Goal: Task Accomplishment & Management: Use online tool/utility

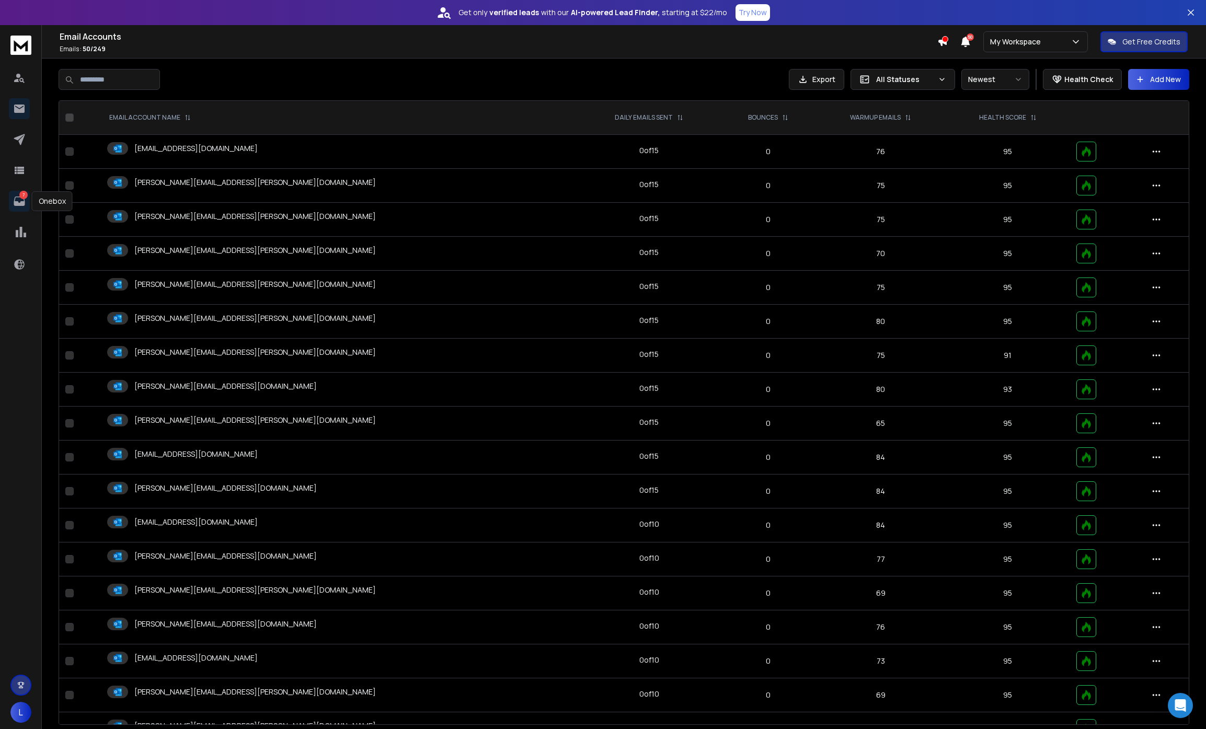
click at [19, 201] on icon at bounding box center [19, 201] width 13 height 13
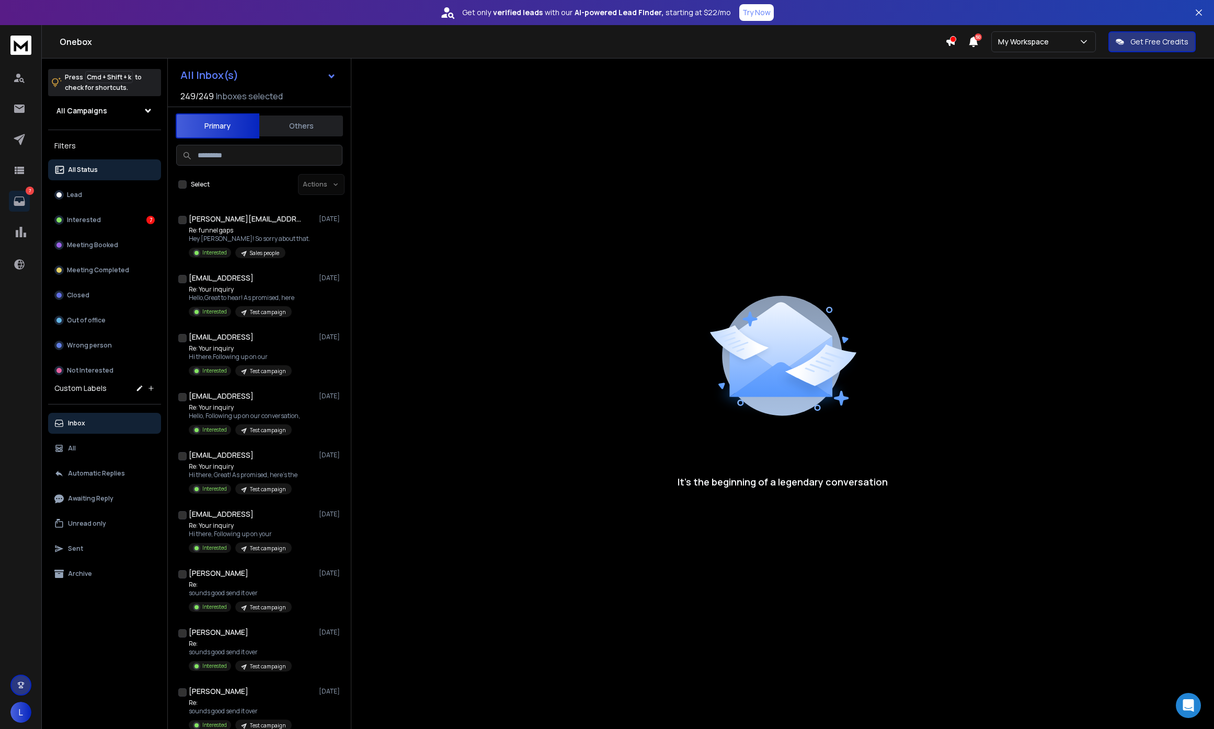
click at [234, 164] on input at bounding box center [259, 155] width 166 height 21
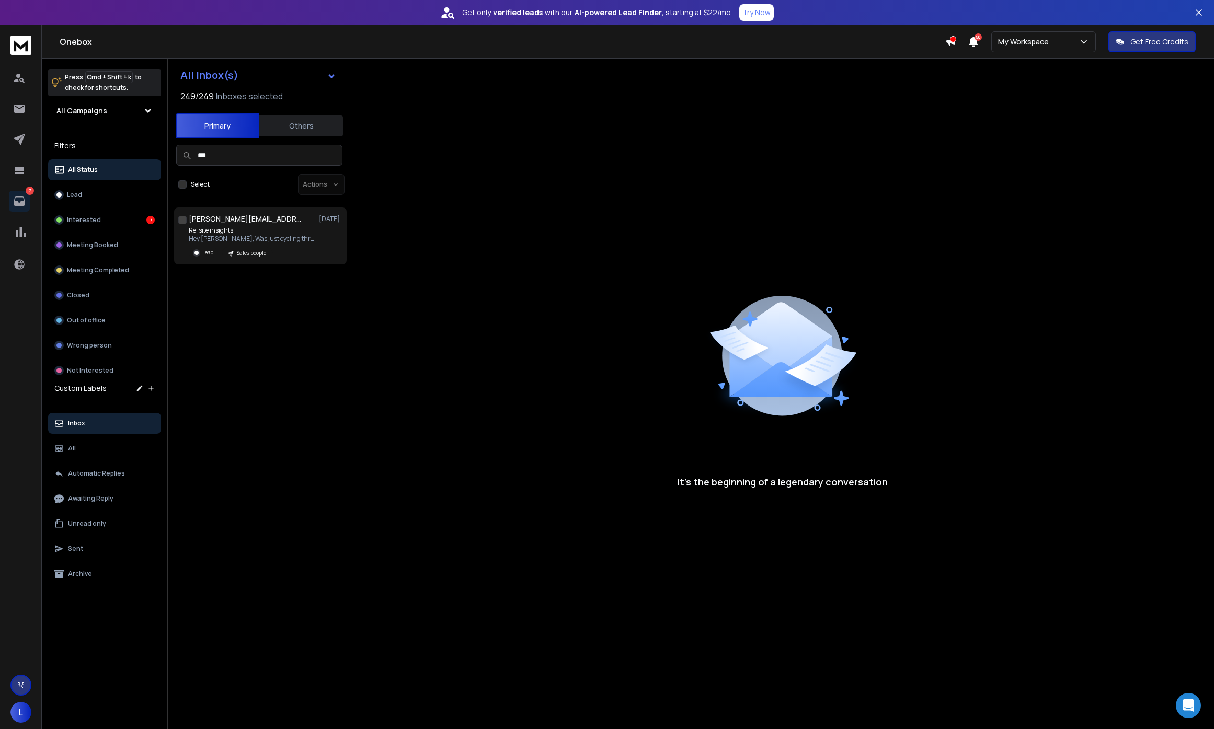
type input "***"
click at [291, 230] on div "Re: site insights Hey [PERSON_NAME], Was just cycling through Lead Sales people" at bounding box center [266, 242] width 154 height 32
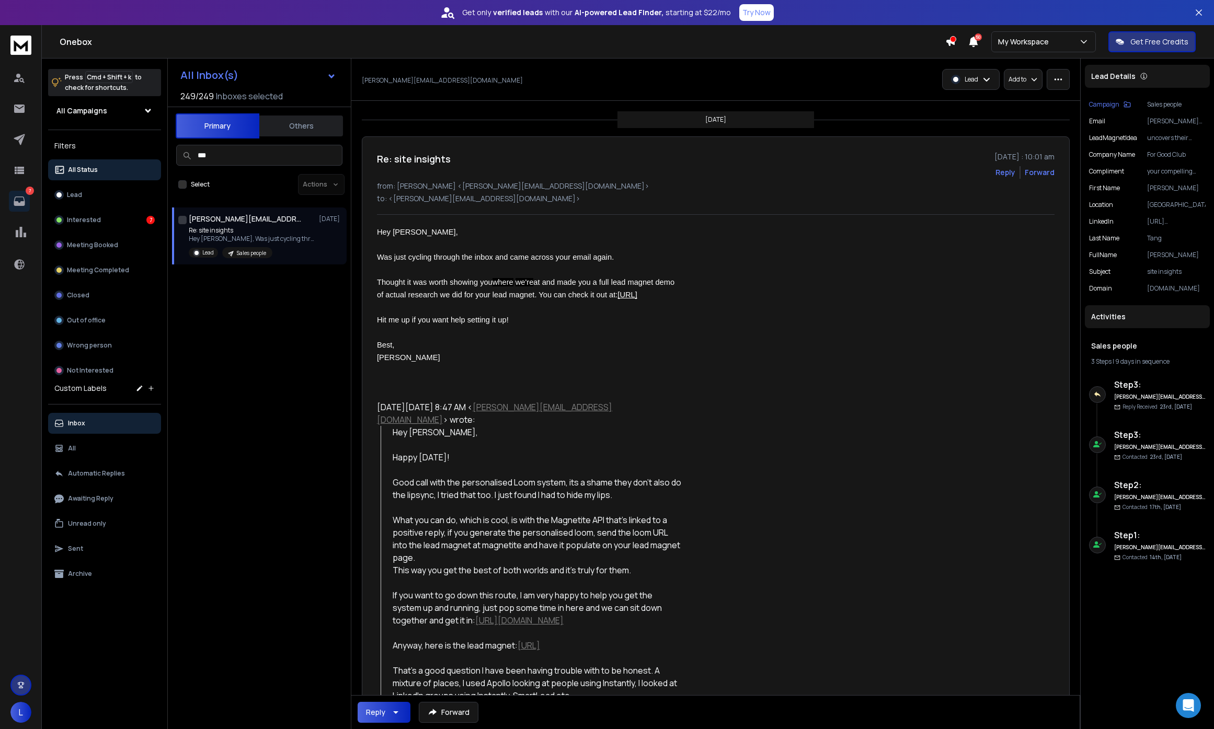
click at [617, 299] on span "[URL]" at bounding box center [626, 295] width 19 height 8
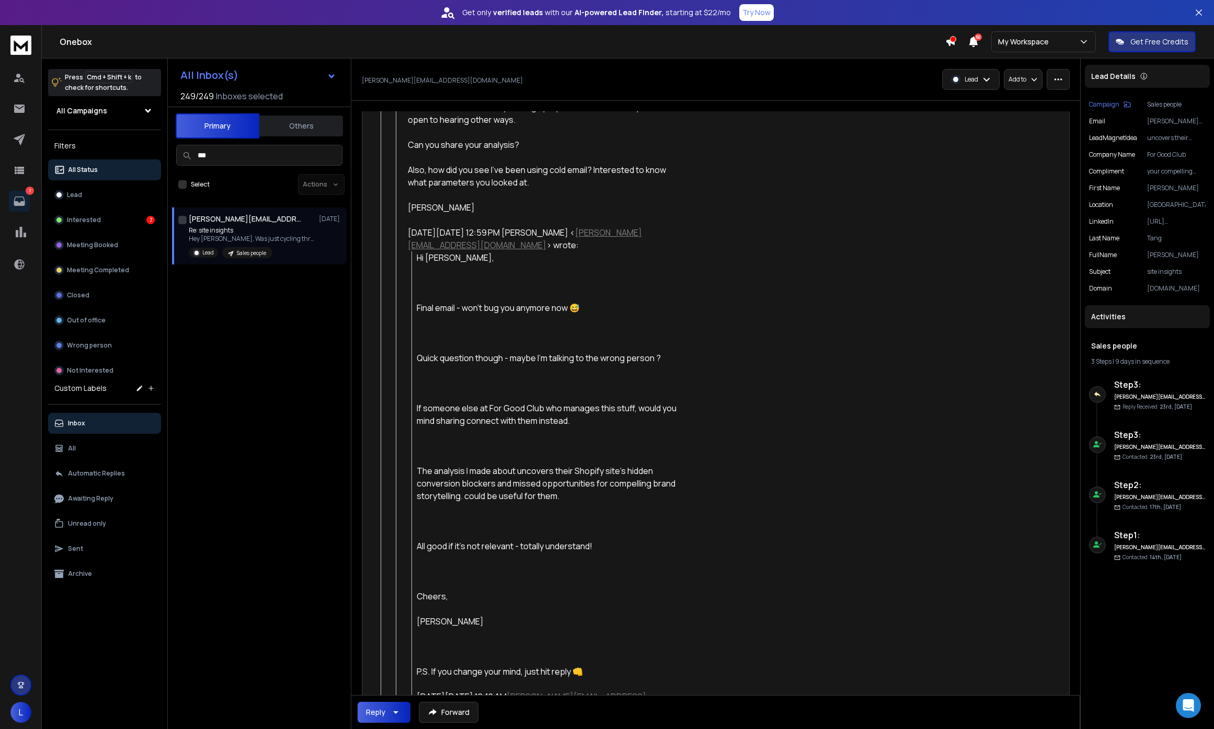
scroll to position [1076, 0]
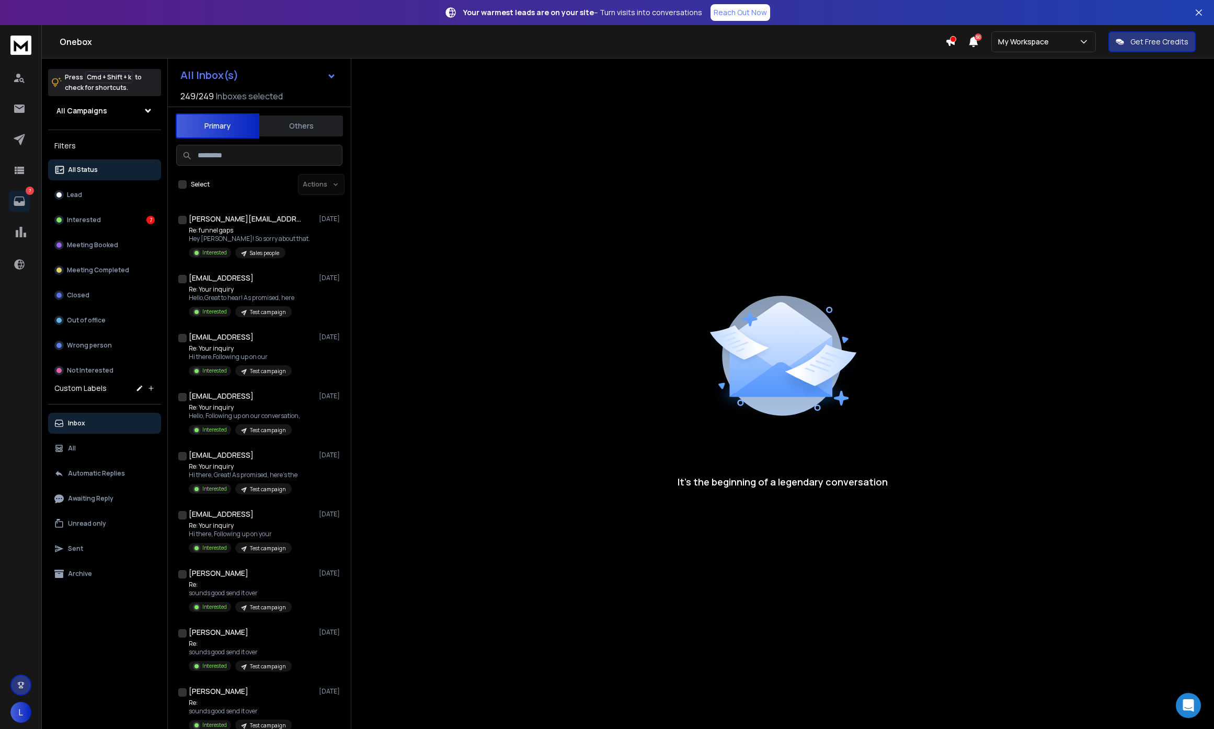
click at [239, 164] on input at bounding box center [259, 155] width 166 height 21
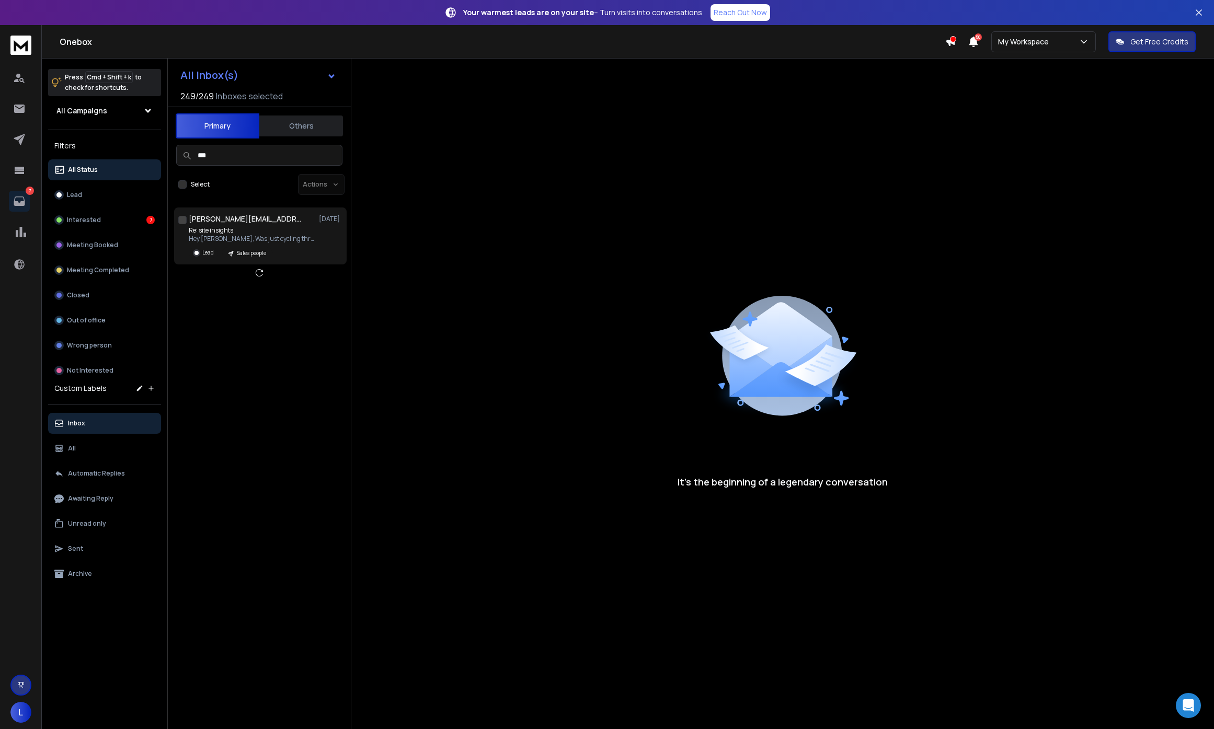
type input "***"
click at [246, 242] on p "Hey [PERSON_NAME], Was just cycling through" at bounding box center [251, 239] width 125 height 8
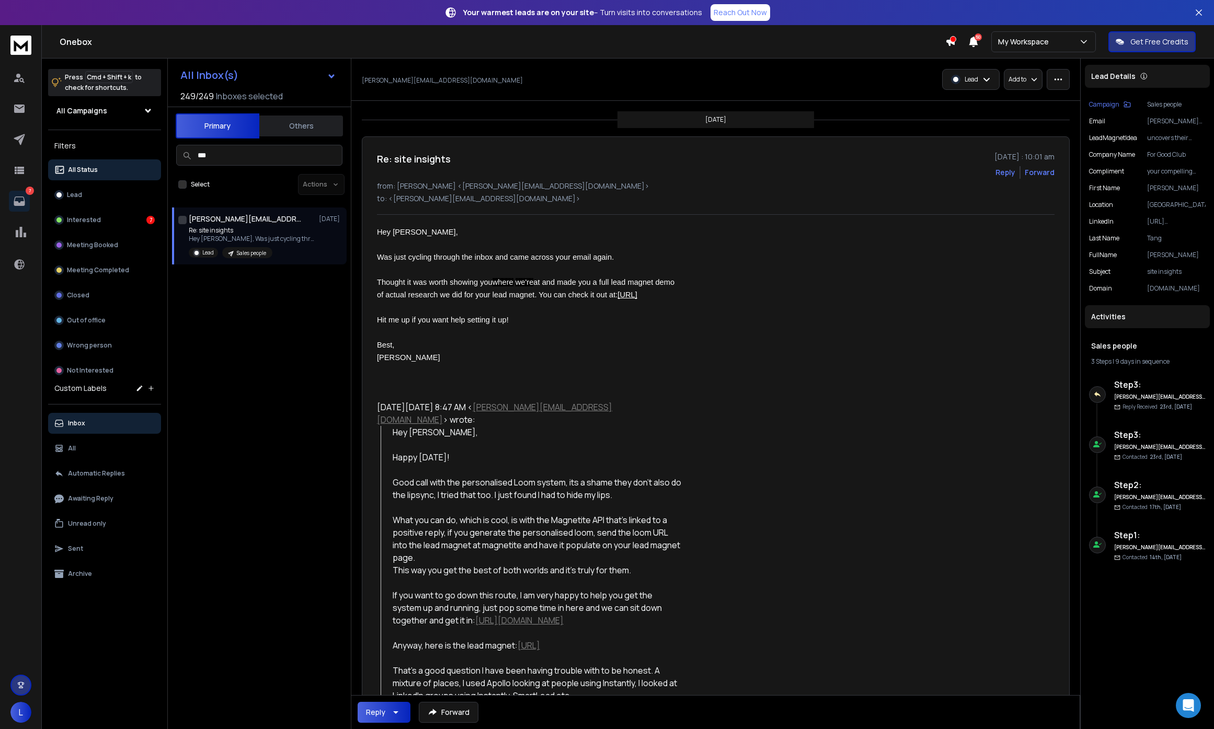
click at [991, 77] on div "Lead" at bounding box center [971, 80] width 56 height 20
click at [1002, 117] on div "Interested" at bounding box center [990, 119] width 93 height 17
